Goal: Task Accomplishment & Management: Manage account settings

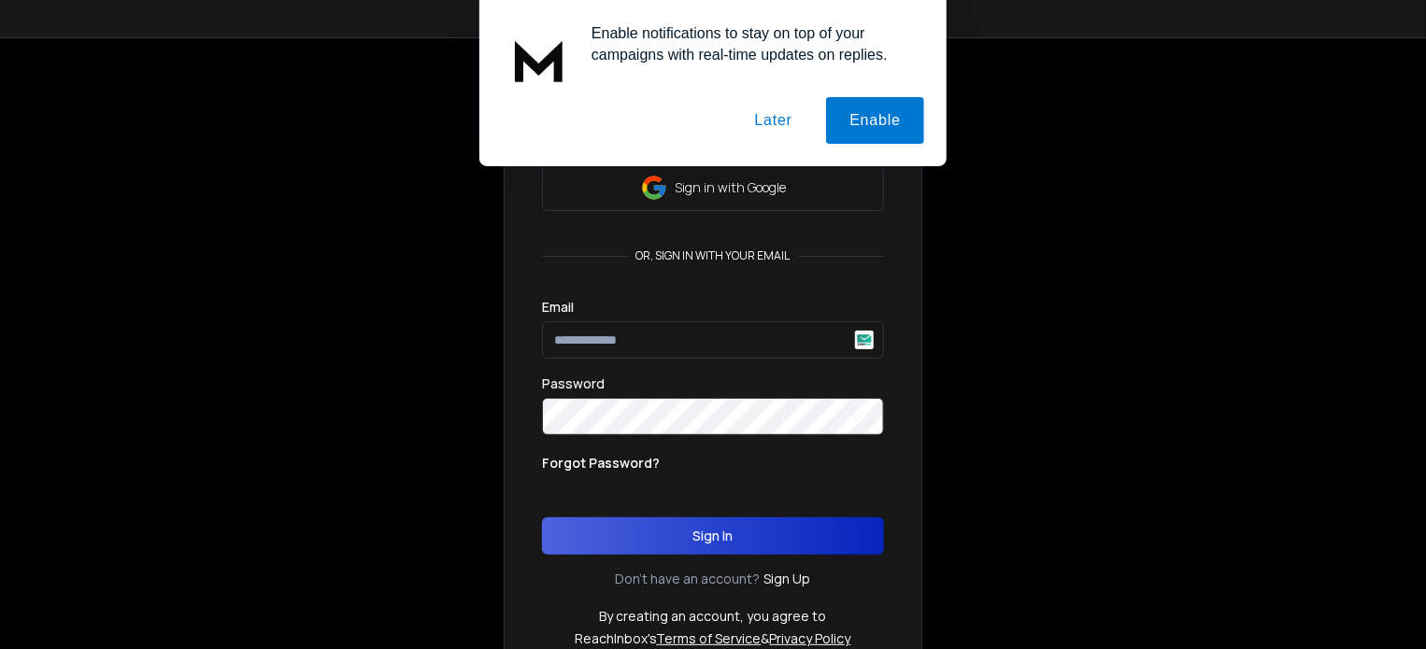
click at [765, 111] on button "Later" at bounding box center [773, 120] width 84 height 47
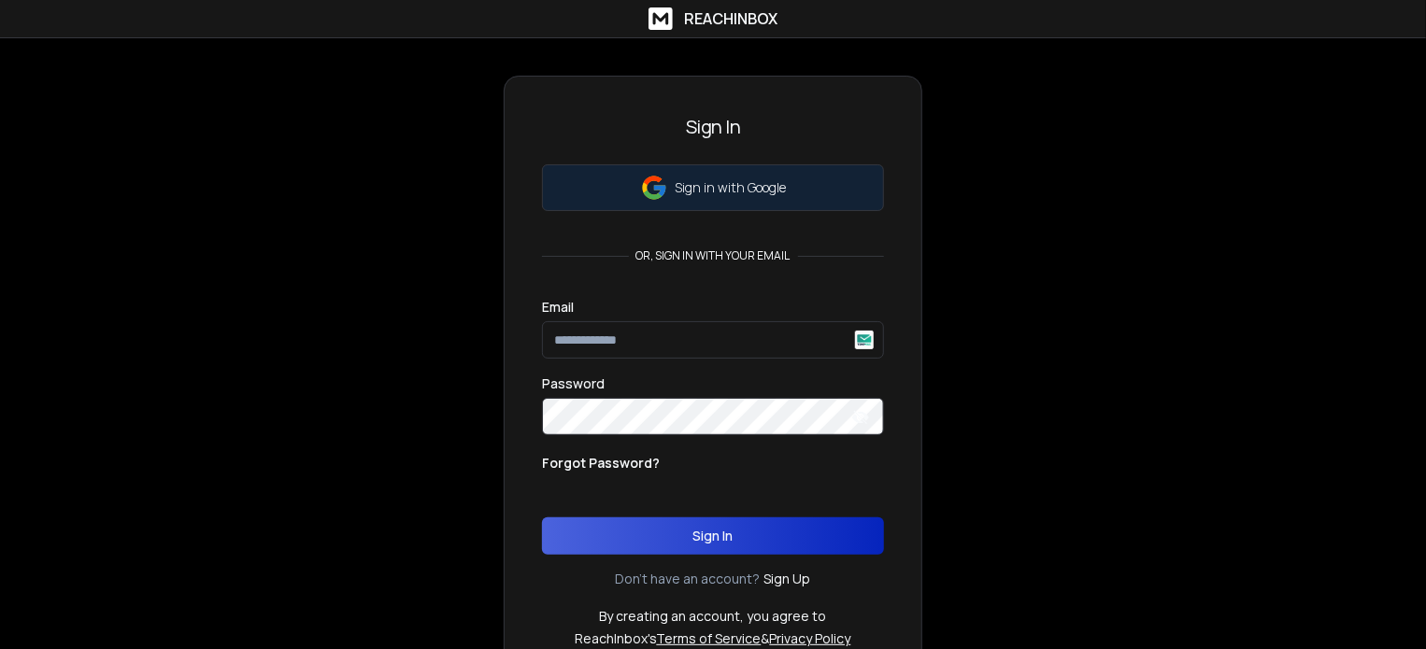
click at [714, 178] on p "Sign in with Google" at bounding box center [730, 187] width 111 height 19
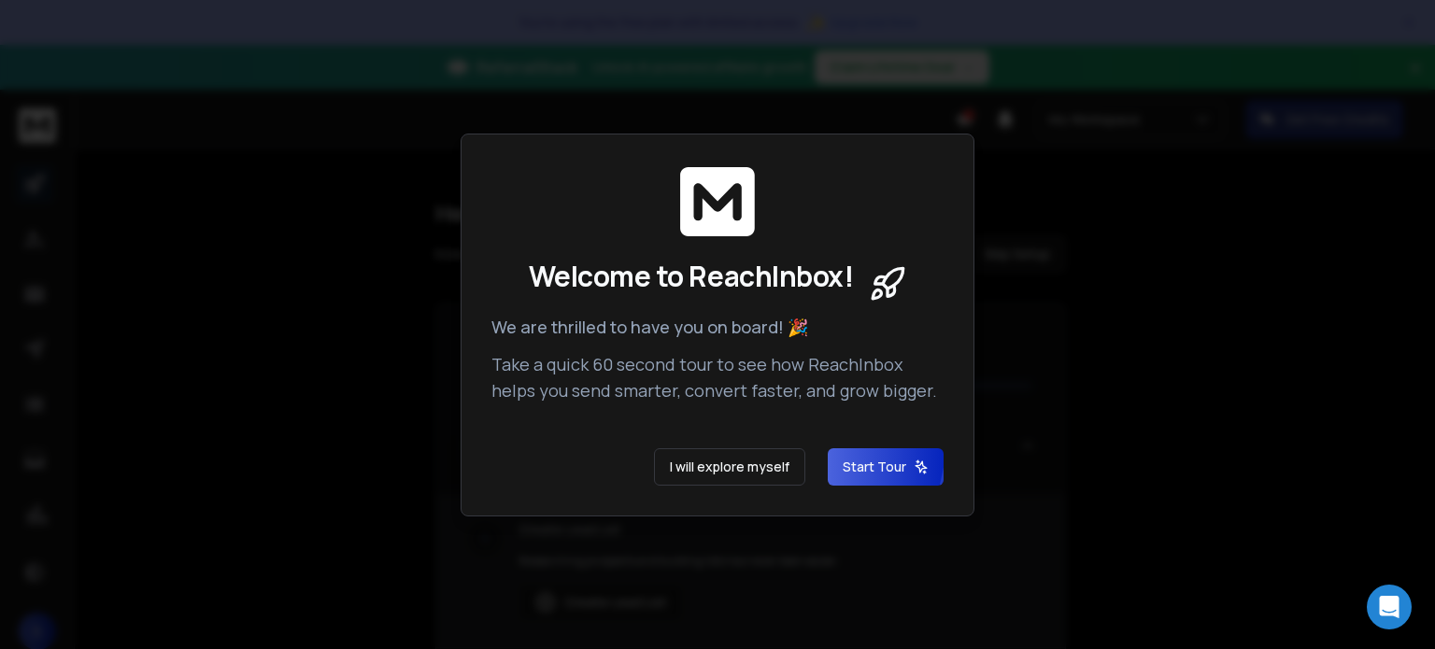
click at [904, 462] on span "Start Tour" at bounding box center [886, 467] width 86 height 19
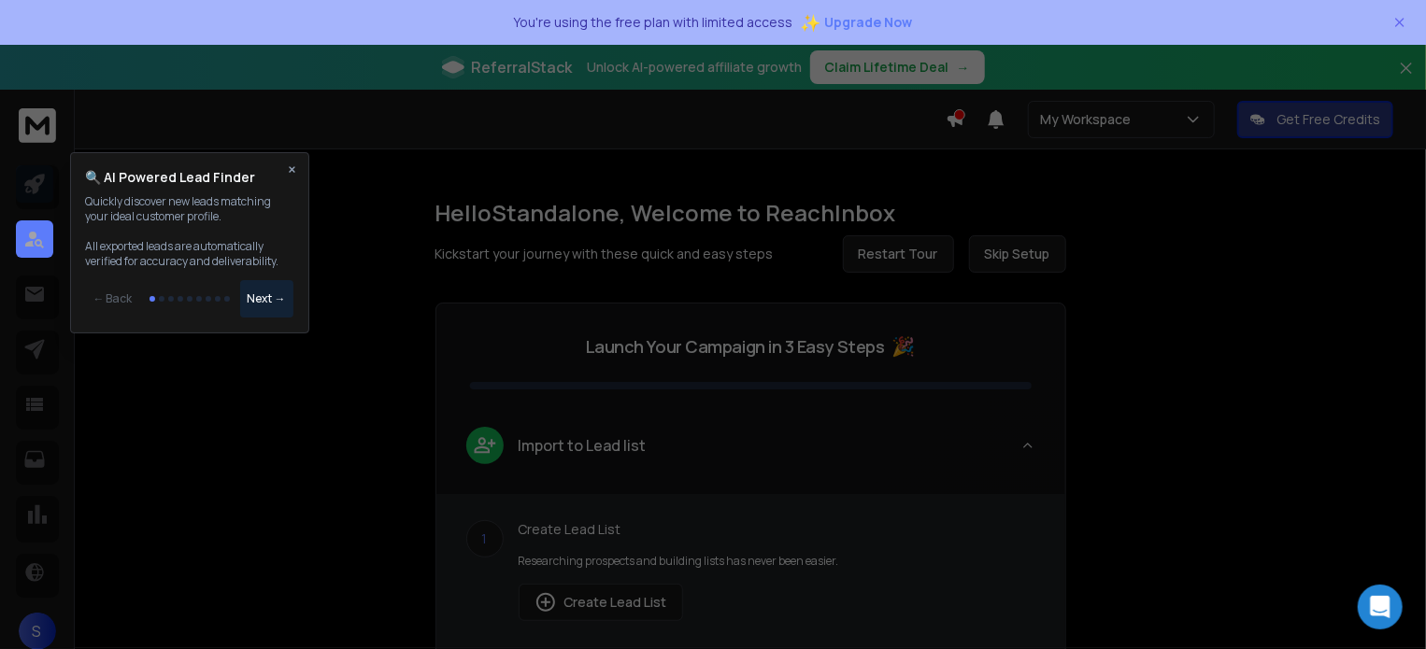
click at [268, 300] on button "Next →" at bounding box center [266, 298] width 53 height 37
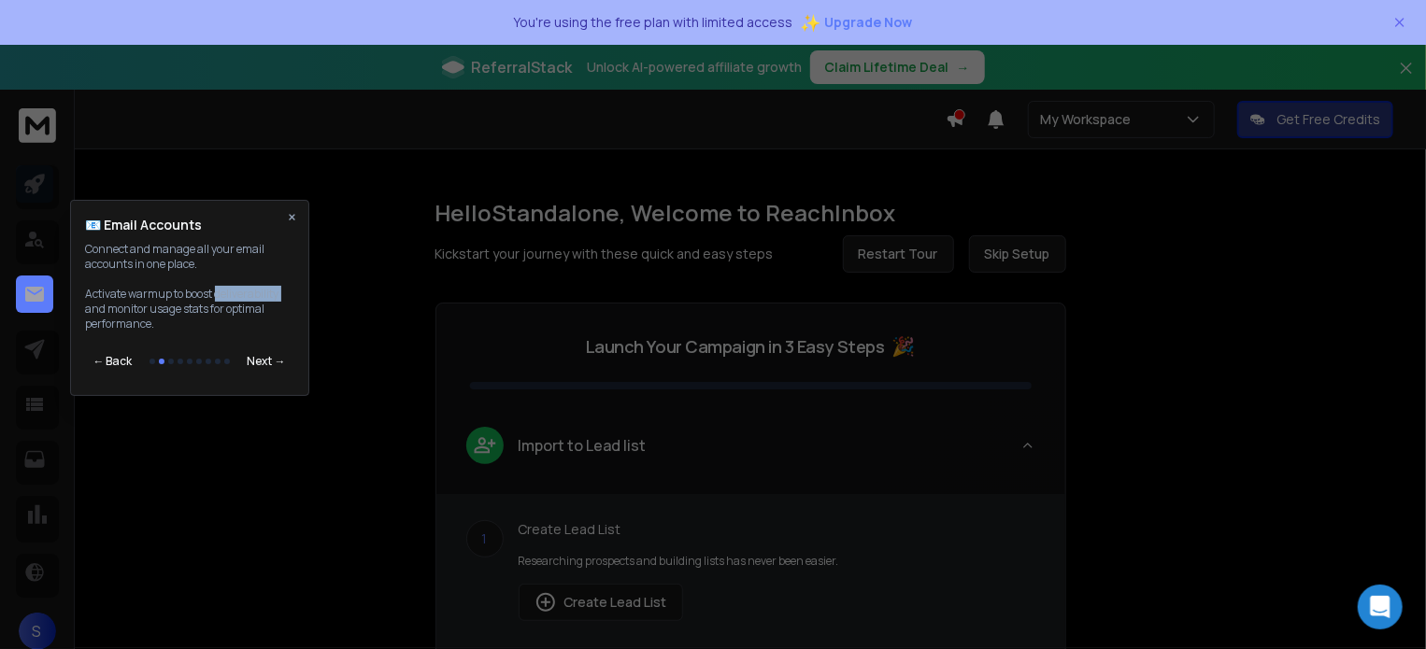
click at [268, 300] on p "Connect and manage all your email accounts in one place. Activate warmup to boo…" at bounding box center [189, 287] width 207 height 90
click at [268, 300] on html "You're using the free plan with limited access ✨ Upgrade Now ReferralStack Unlo…" at bounding box center [713, 324] width 1426 height 649
click at [288, 219] on div "📧 Email Accounts ×" at bounding box center [189, 225] width 207 height 19
click at [268, 369] on button "Next →" at bounding box center [266, 361] width 53 height 37
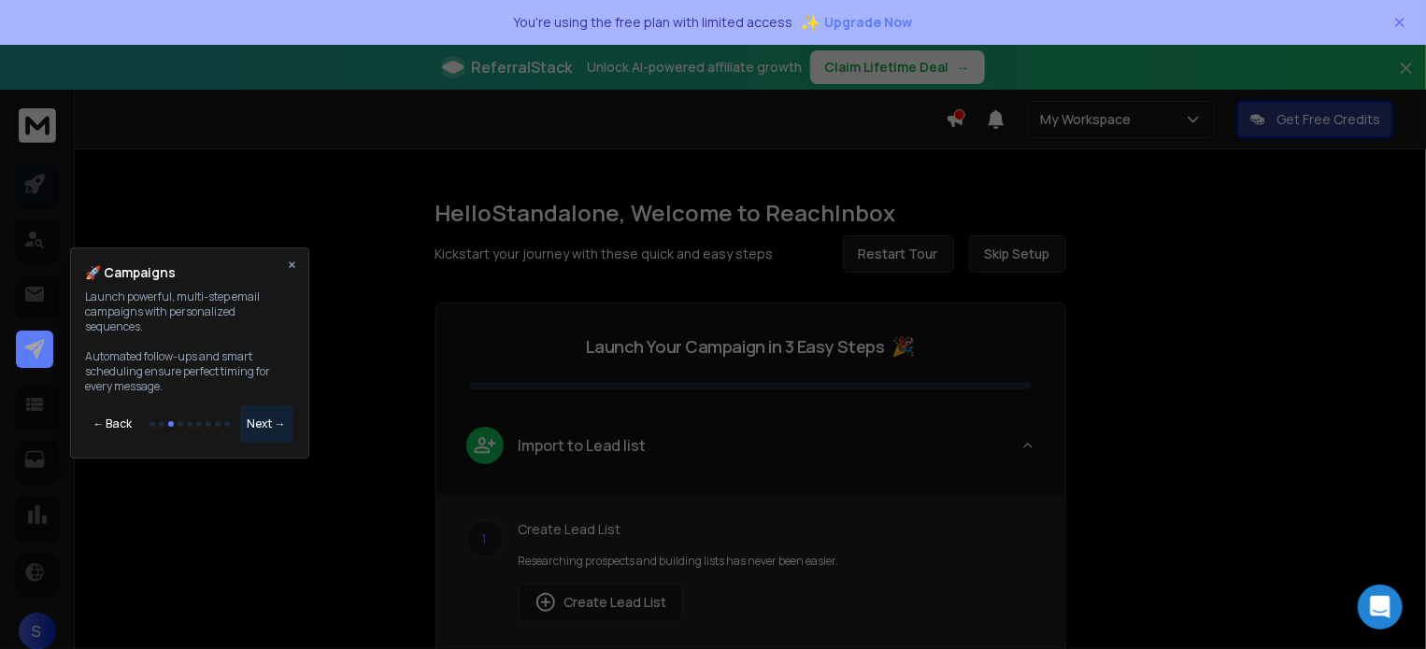
click at [268, 433] on button "Next →" at bounding box center [266, 423] width 53 height 37
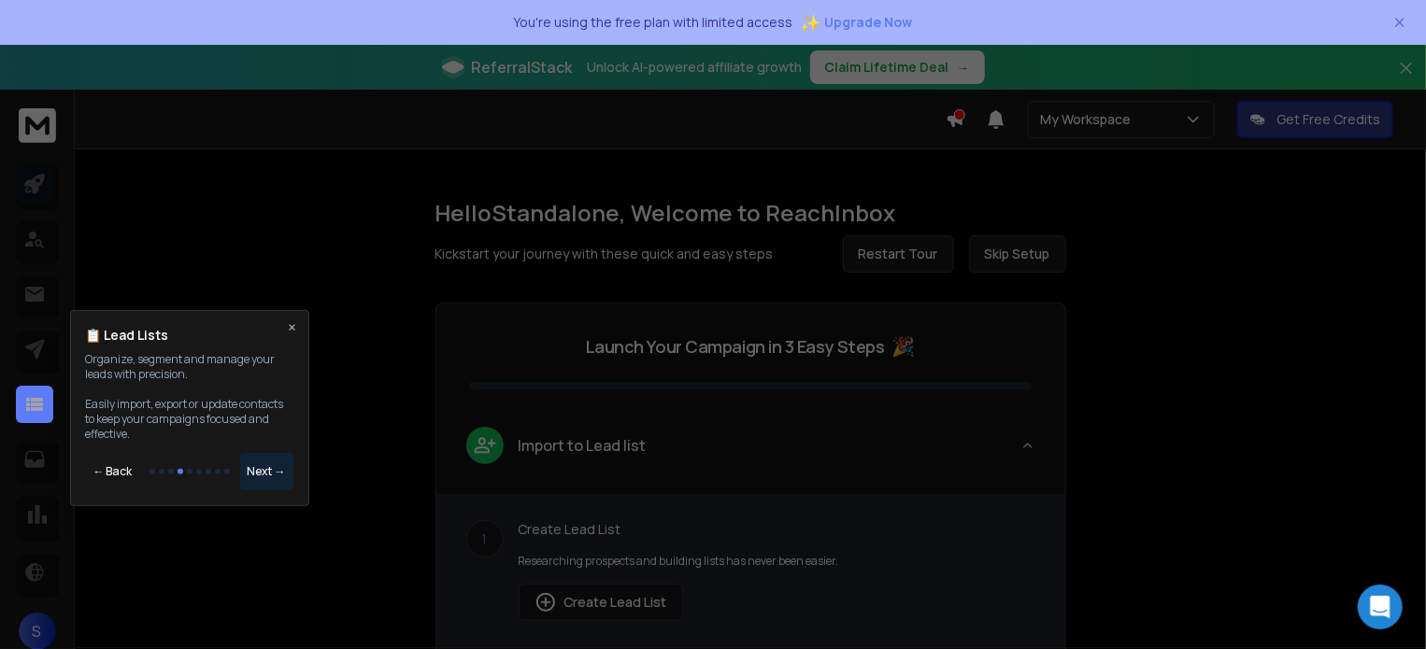
click at [265, 472] on button "Next →" at bounding box center [266, 471] width 53 height 37
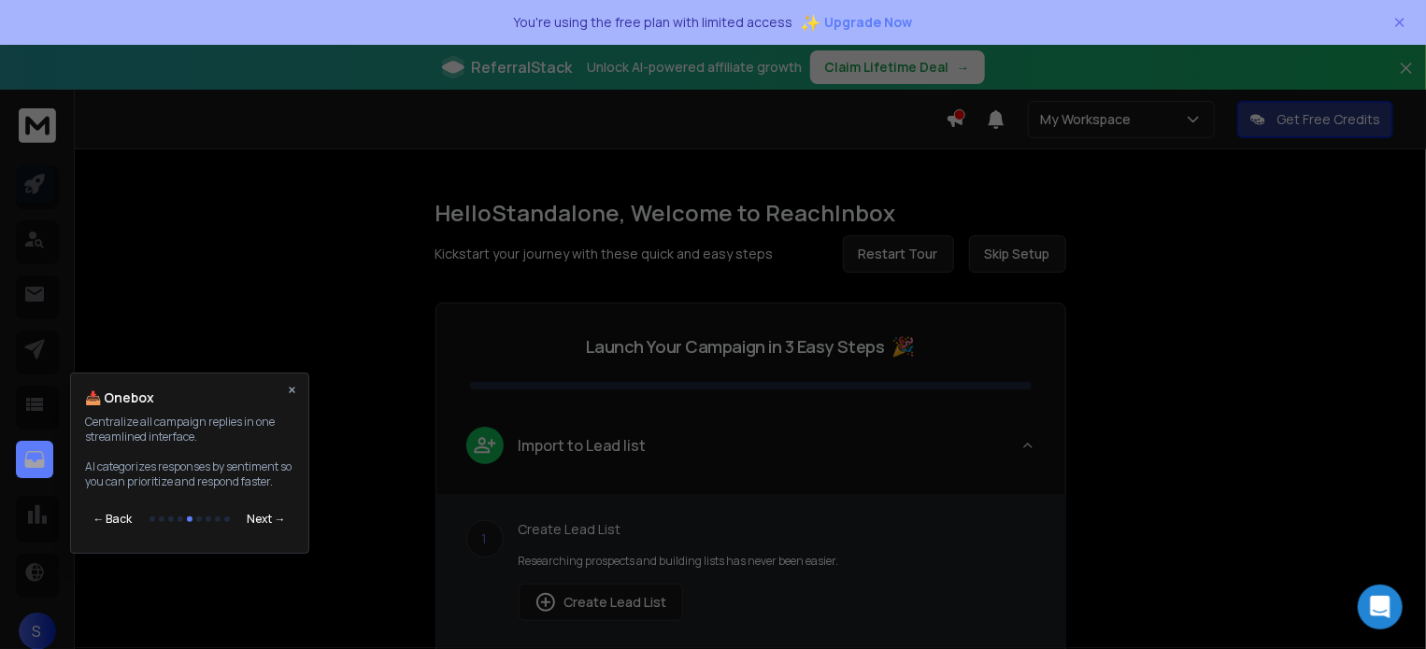
click at [265, 472] on p "Centralize all campaign replies in one streamlined interface. AI categorizes re…" at bounding box center [189, 452] width 207 height 75
click at [262, 515] on button "Next →" at bounding box center [266, 519] width 53 height 37
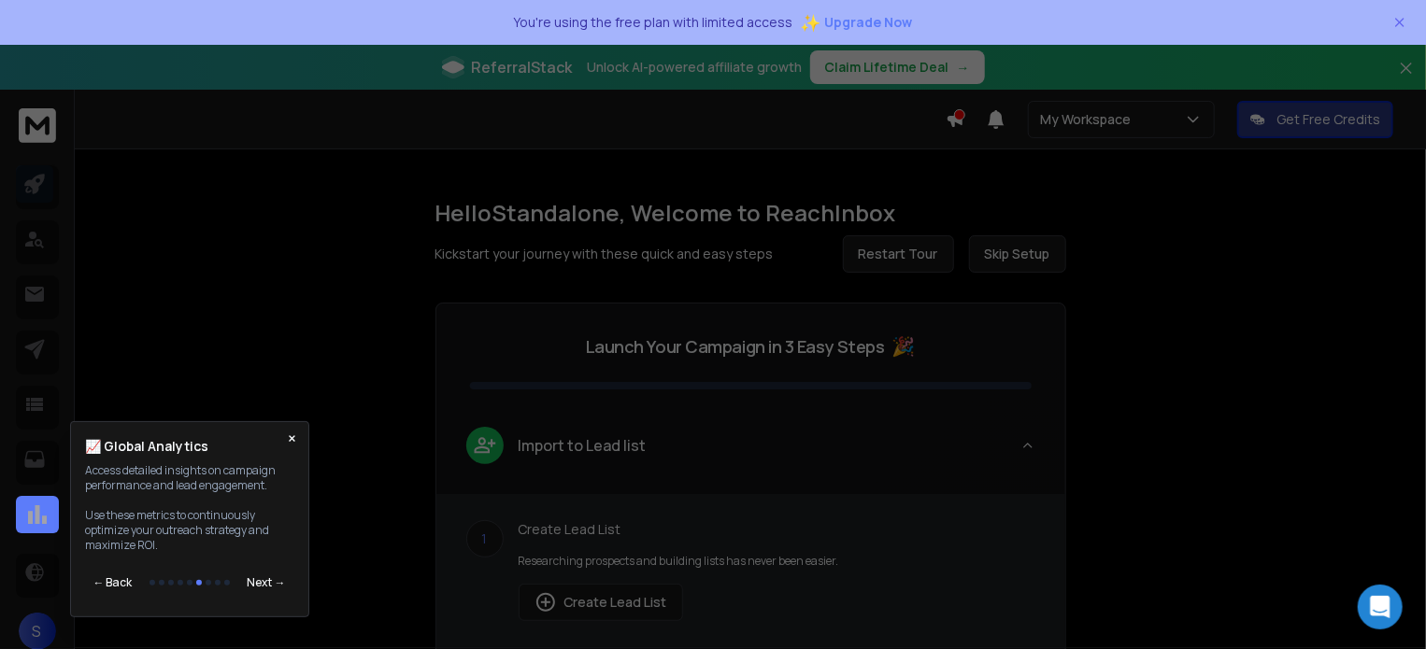
click at [294, 441] on button "×" at bounding box center [293, 438] width 8 height 17
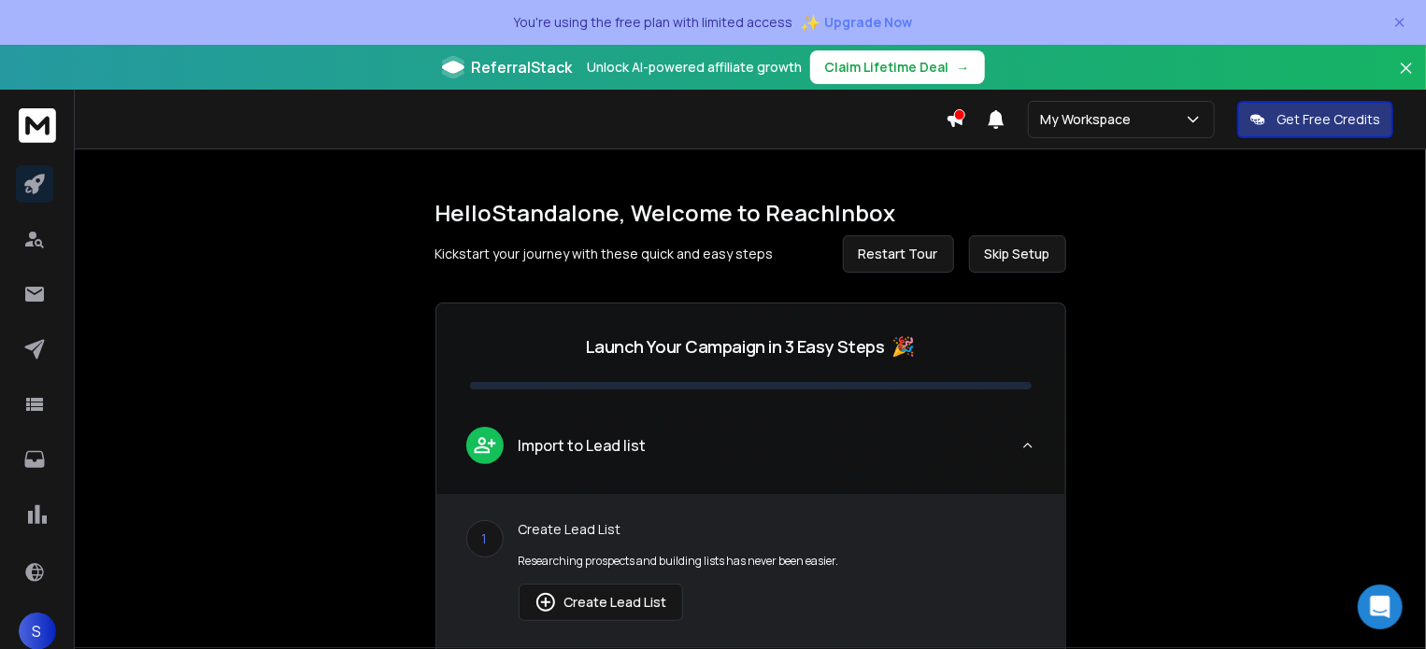
click at [294, 441] on div "Hello Standalone , Welcome to ReachInbox Kickstart your journey with these quic…" at bounding box center [750, 528] width 1291 height 721
click at [37, 228] on icon at bounding box center [34, 239] width 22 height 22
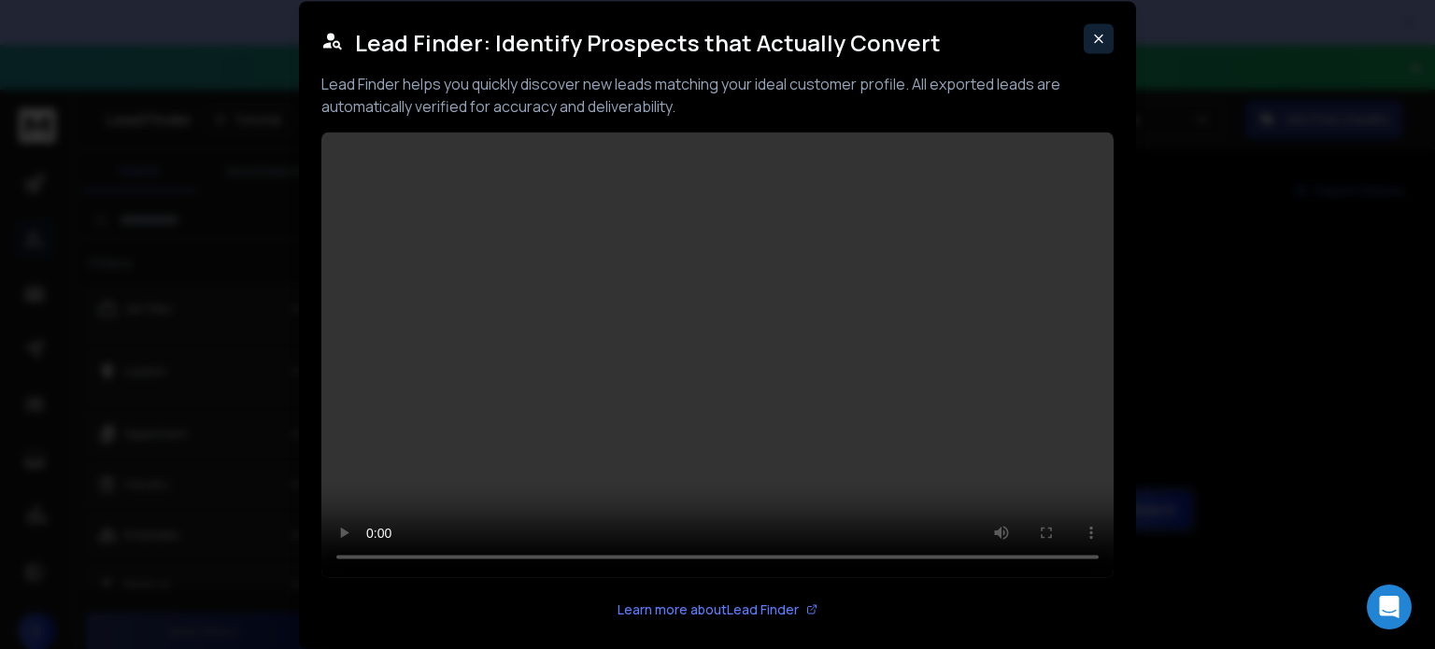
click at [1091, 48] on button at bounding box center [1099, 38] width 30 height 30
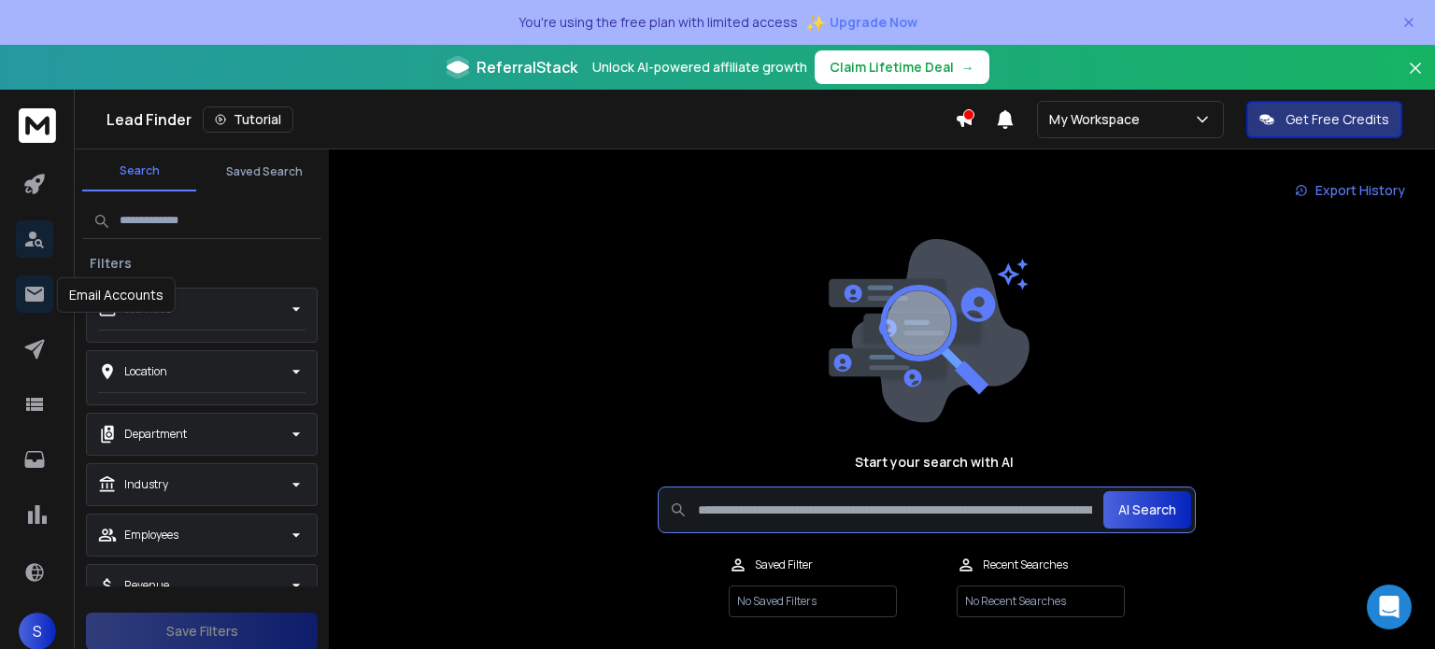
click at [43, 276] on link at bounding box center [34, 294] width 37 height 37
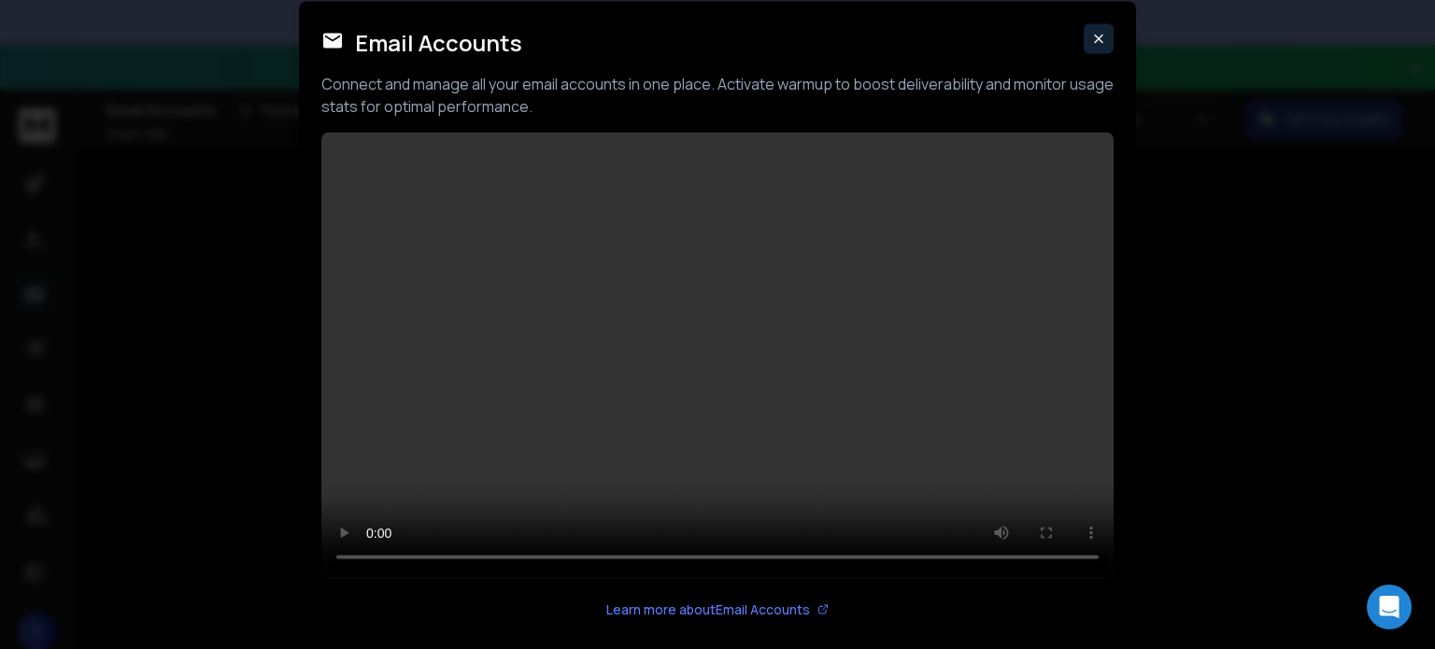
click at [1098, 35] on icon at bounding box center [1098, 38] width 15 height 15
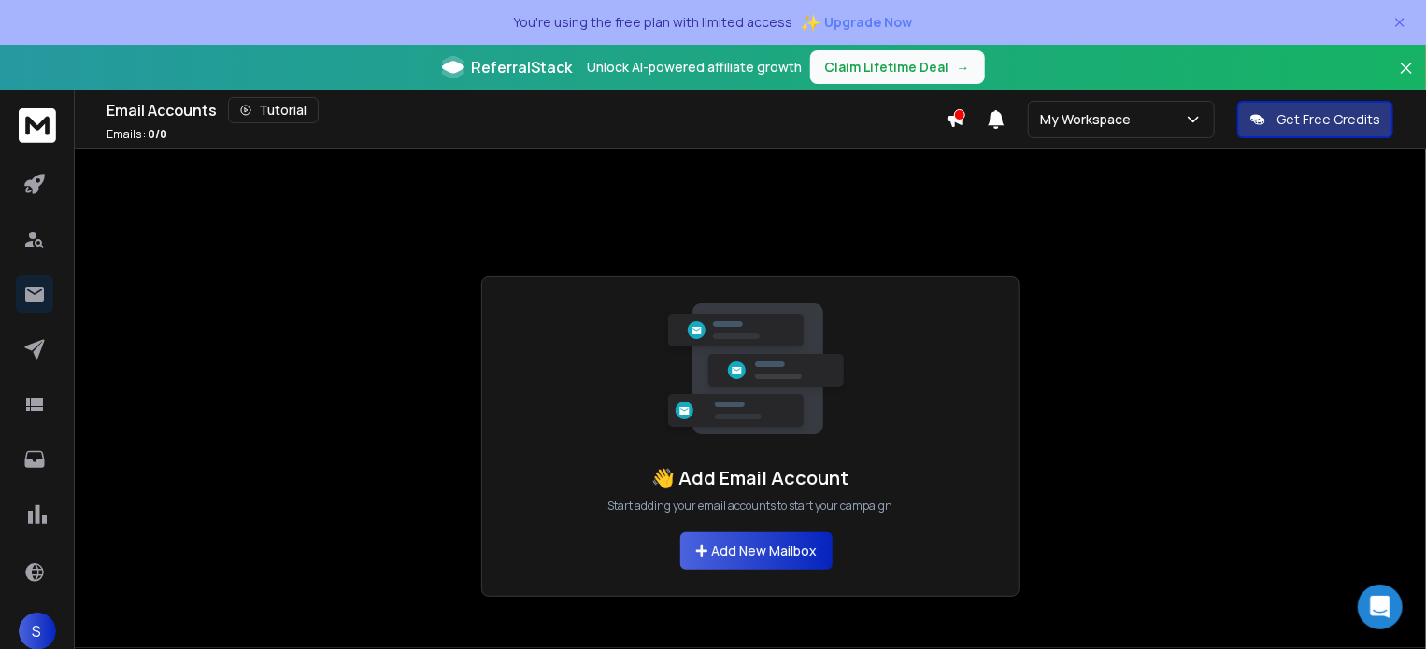
click at [850, 59] on button "Claim Lifetime Deal →" at bounding box center [897, 67] width 175 height 34
